Goal: Check status: Check status

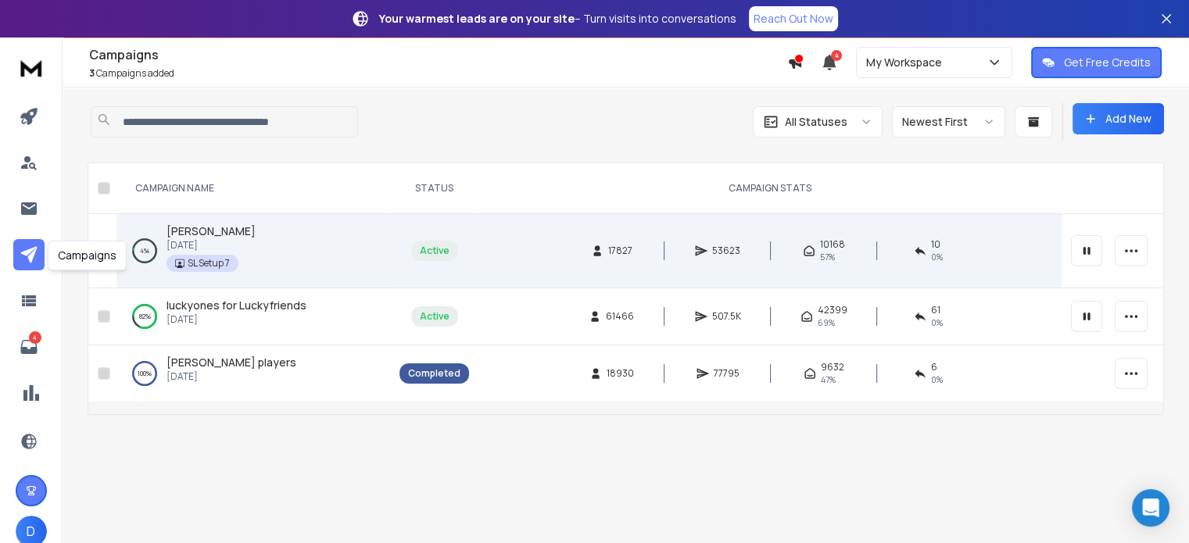
click at [316, 255] on div "4 % [PERSON_NAME] [DATE] SL Setup 7" at bounding box center [253, 251] width 242 height 55
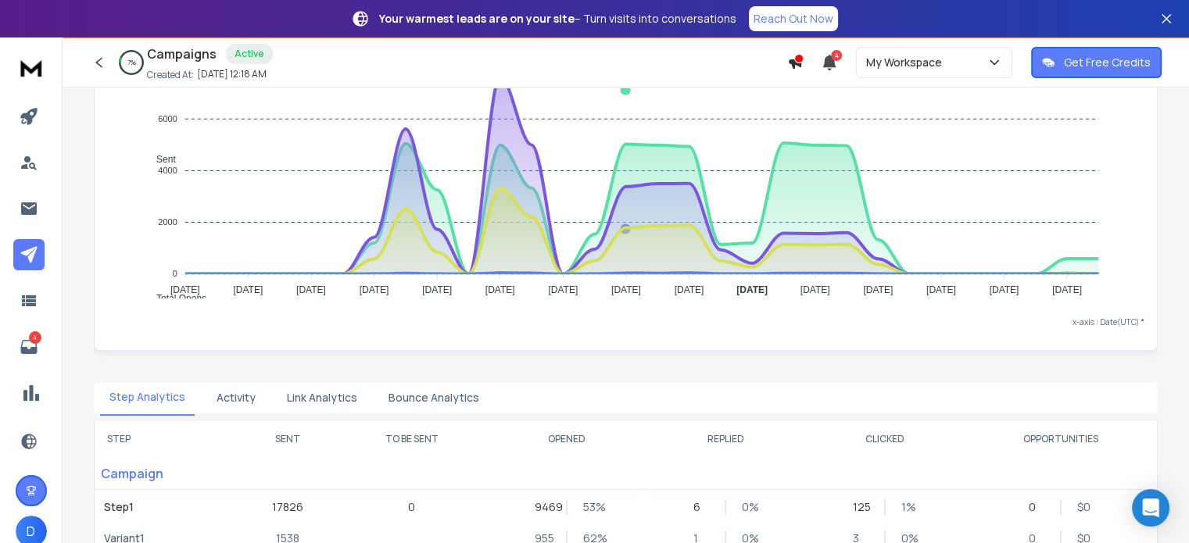
scroll to position [460, 0]
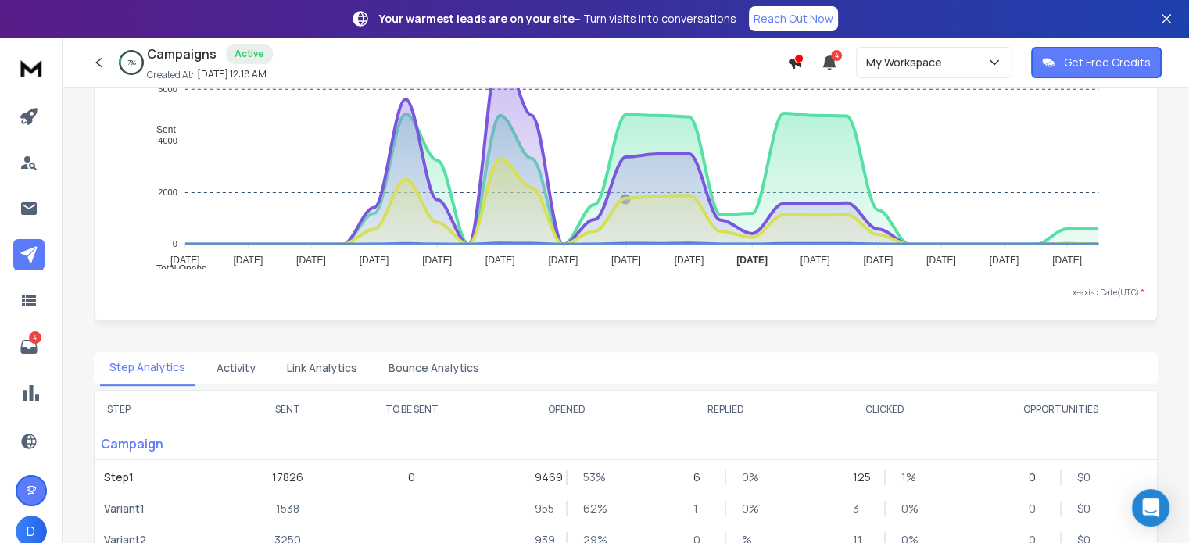
click at [238, 364] on button "Activity" at bounding box center [236, 368] width 58 height 34
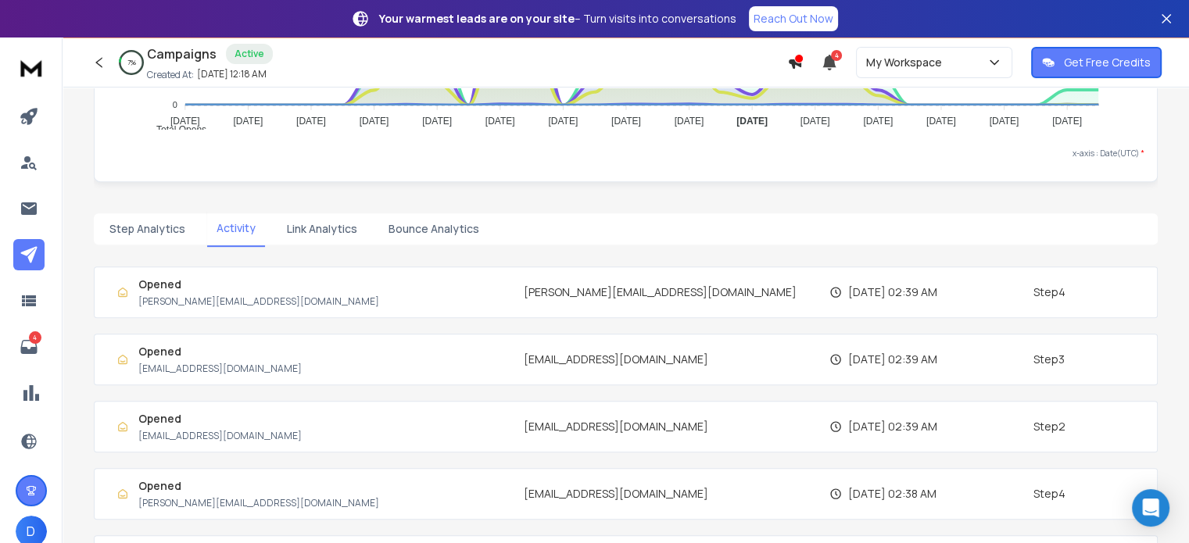
scroll to position [600, 0]
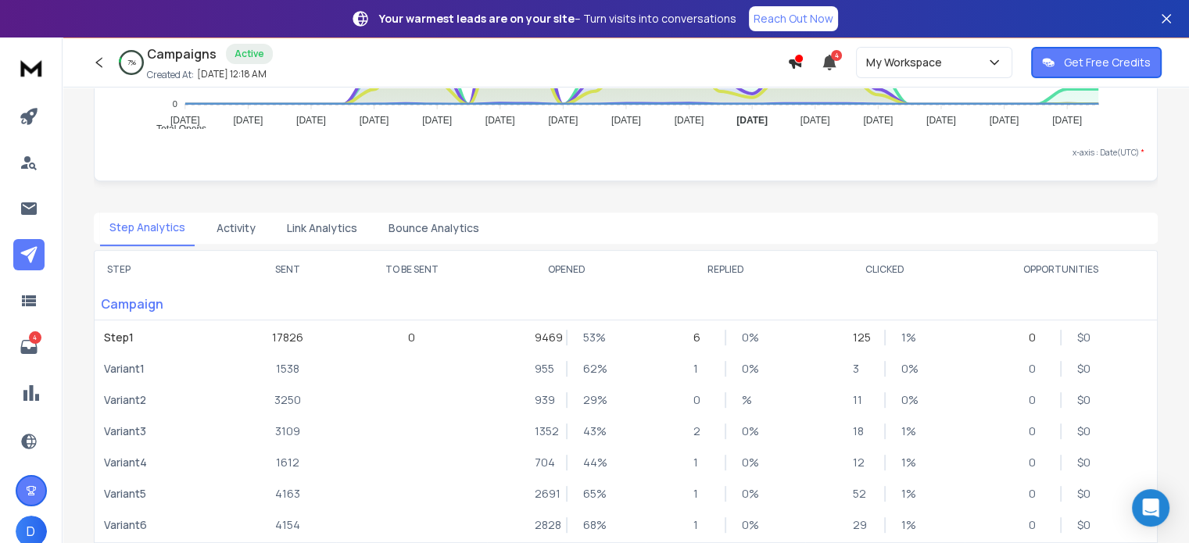
click at [177, 225] on button "Step Analytics" at bounding box center [147, 228] width 95 height 36
click at [227, 235] on button "Activity" at bounding box center [236, 228] width 58 height 34
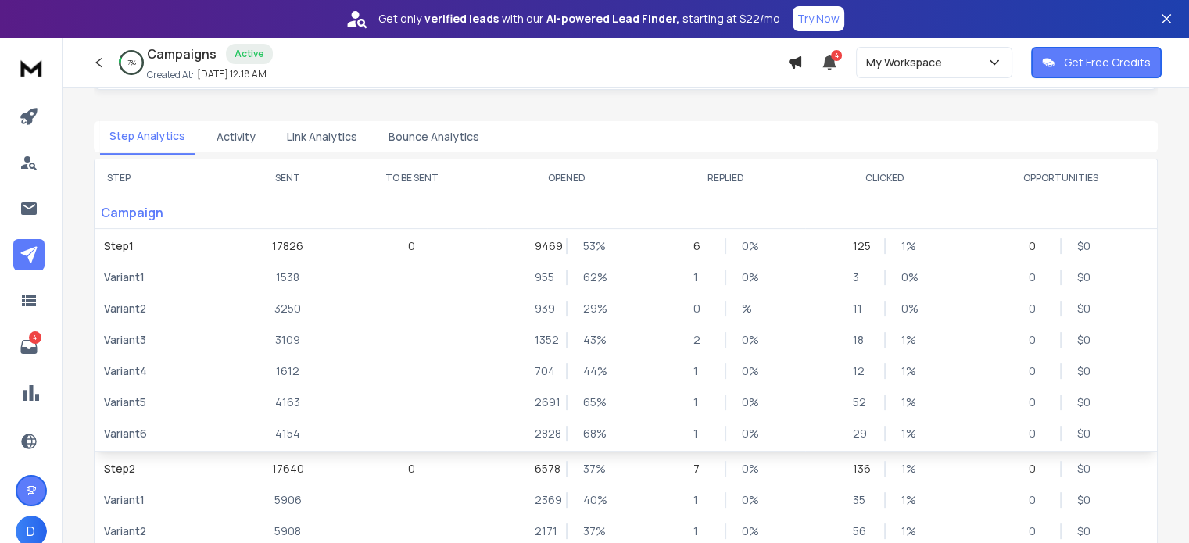
scroll to position [403, 0]
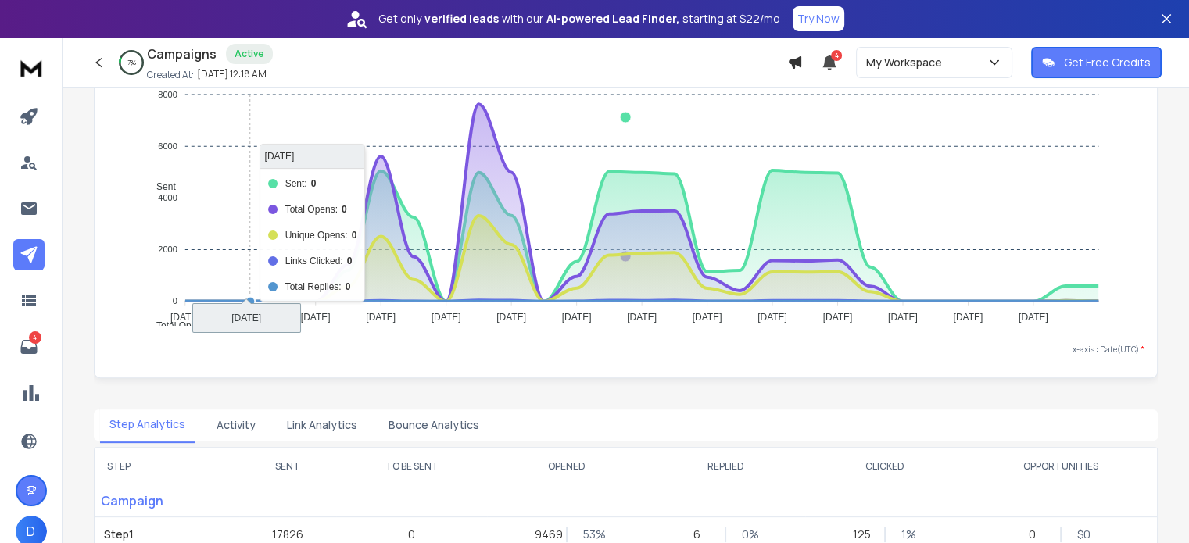
click at [236, 141] on foreignobject "Sent Total Opens Unique Opens Links Clicked Total Replies" at bounding box center [626, 189] width 962 height 274
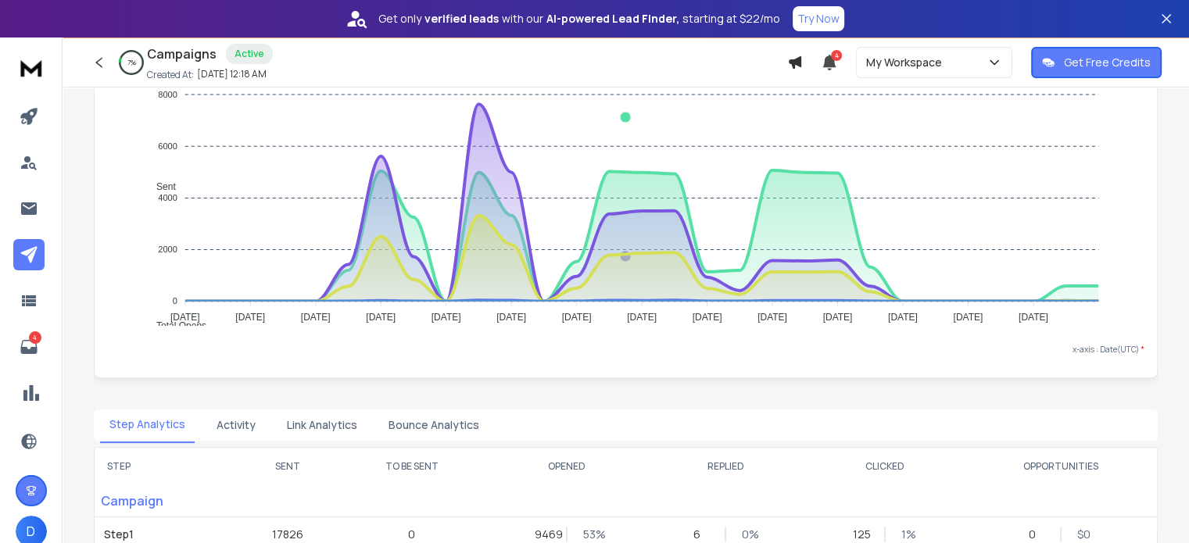
click at [233, 428] on button "Activity" at bounding box center [236, 425] width 58 height 34
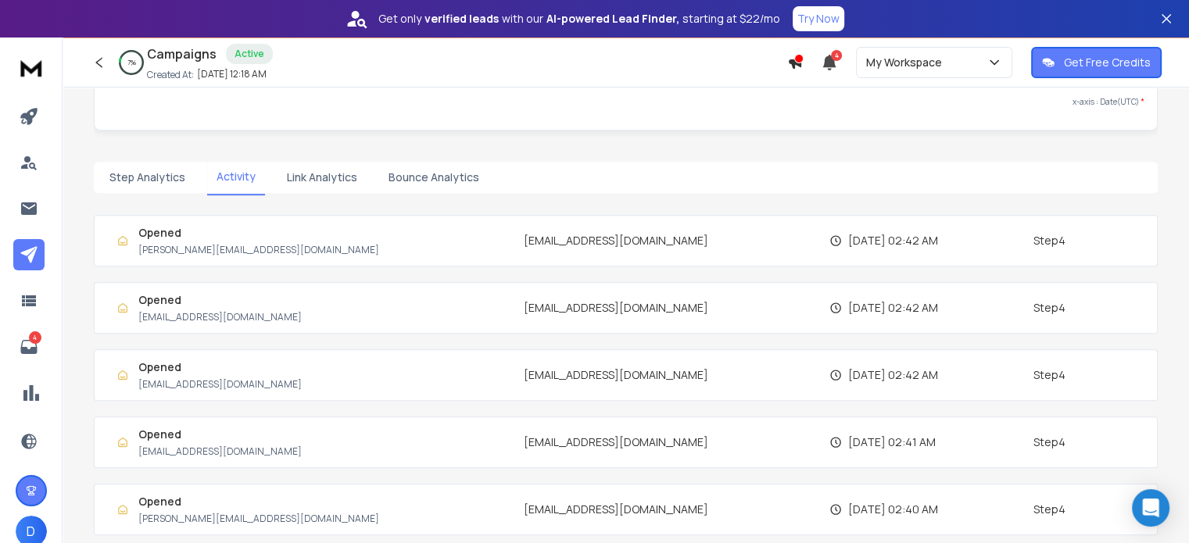
scroll to position [650, 0]
